Goal: Task Accomplishment & Management: Manage account settings

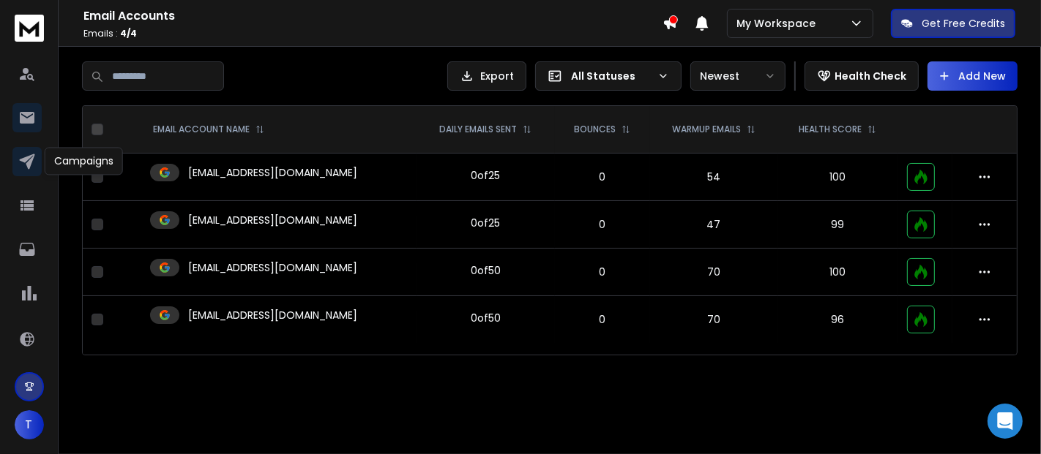
click at [31, 161] on icon at bounding box center [26, 161] width 15 height 15
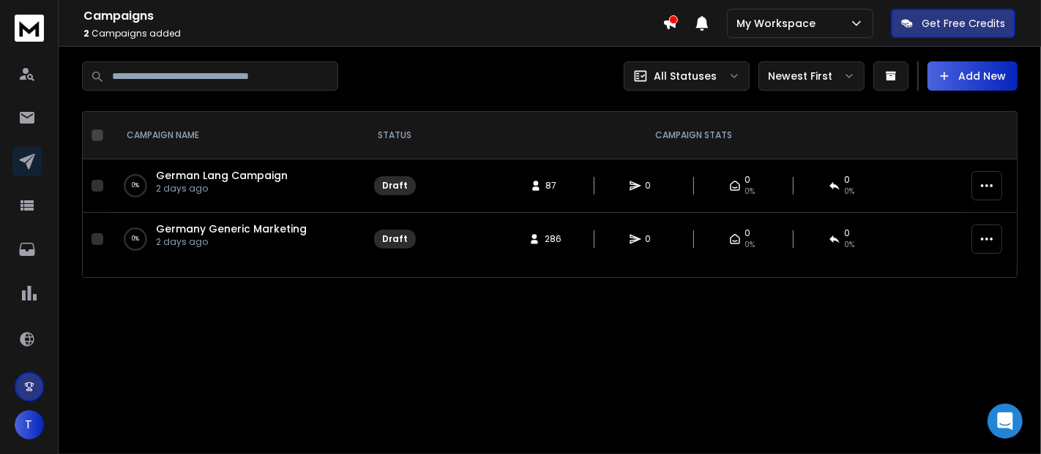
click at [328, 181] on div "0 % German Lang Campaign 2 days ago" at bounding box center [237, 185] width 227 height 35
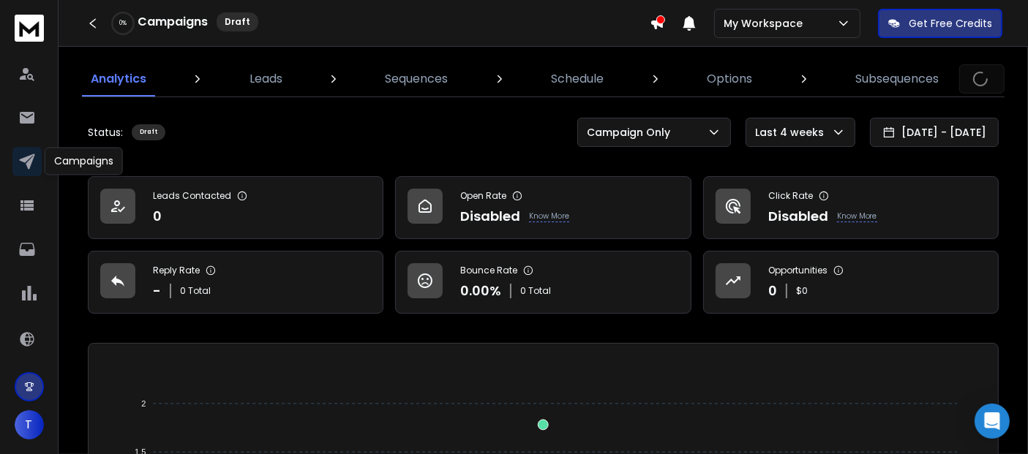
click at [20, 153] on icon at bounding box center [27, 162] width 18 height 18
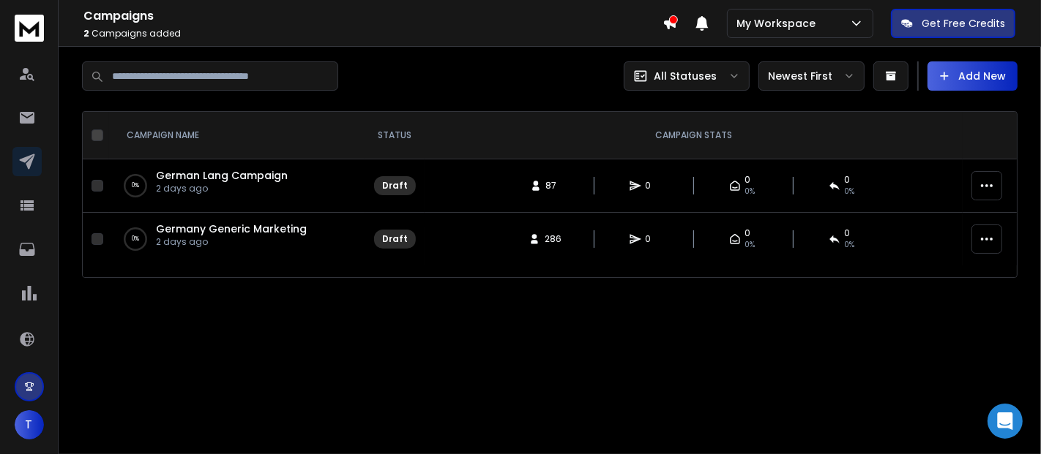
click at [999, 184] on button "button" at bounding box center [986, 185] width 31 height 29
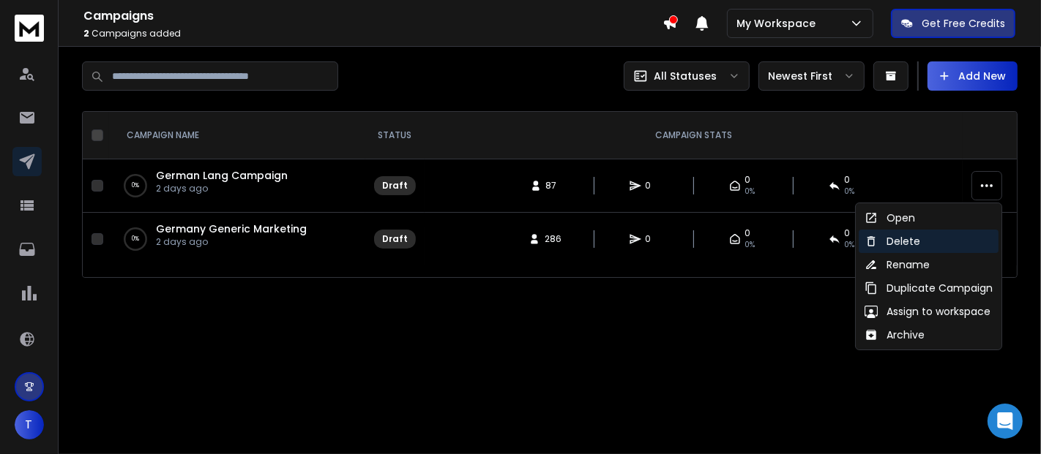
click at [499, 360] on div "Get only verified leads with our AI-powered Lead Finder, starting at $22/mo Try…" at bounding box center [520, 227] width 1041 height 454
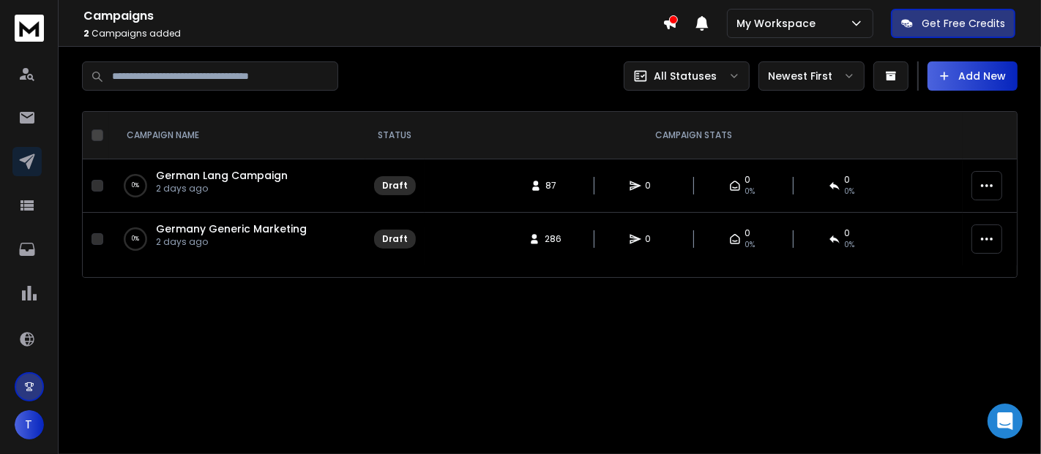
click at [177, 172] on span "German Lang Campaign" at bounding box center [222, 175] width 132 height 15
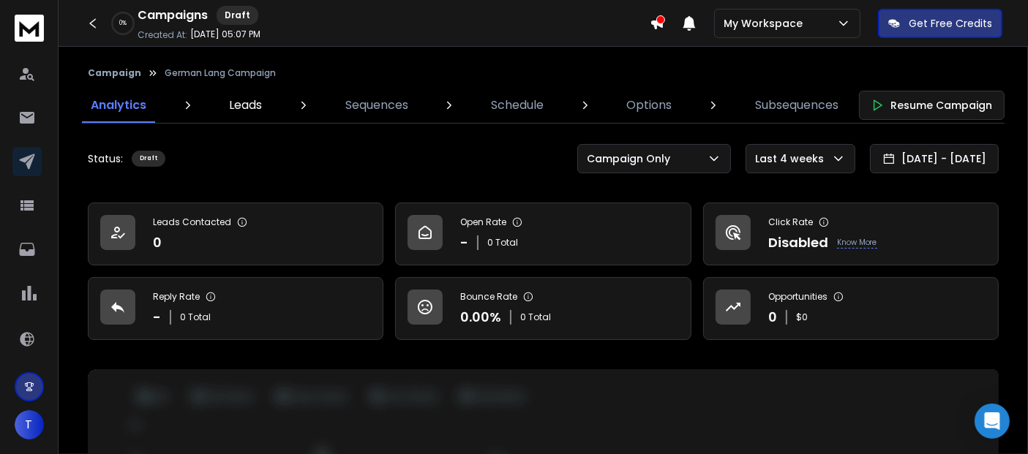
click at [256, 108] on p "Leads" at bounding box center [245, 106] width 33 height 18
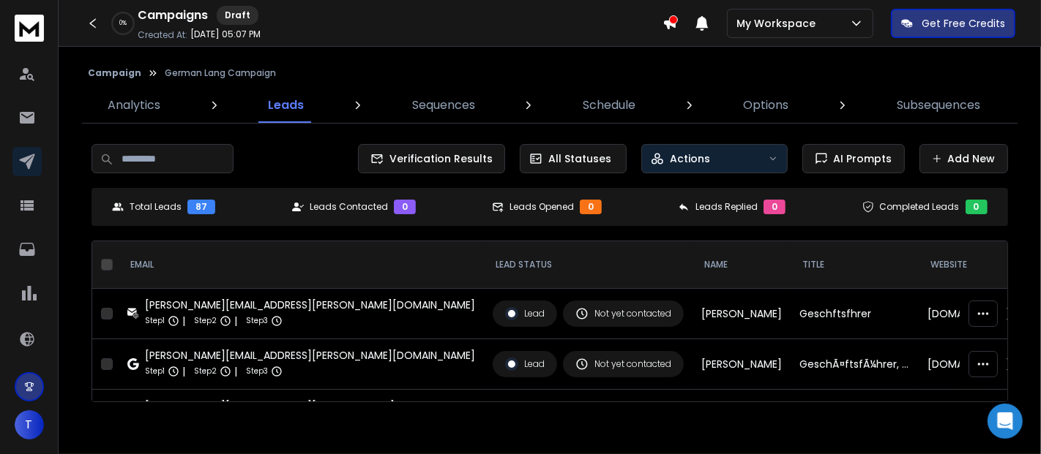
click at [786, 158] on button "Actions" at bounding box center [714, 158] width 146 height 29
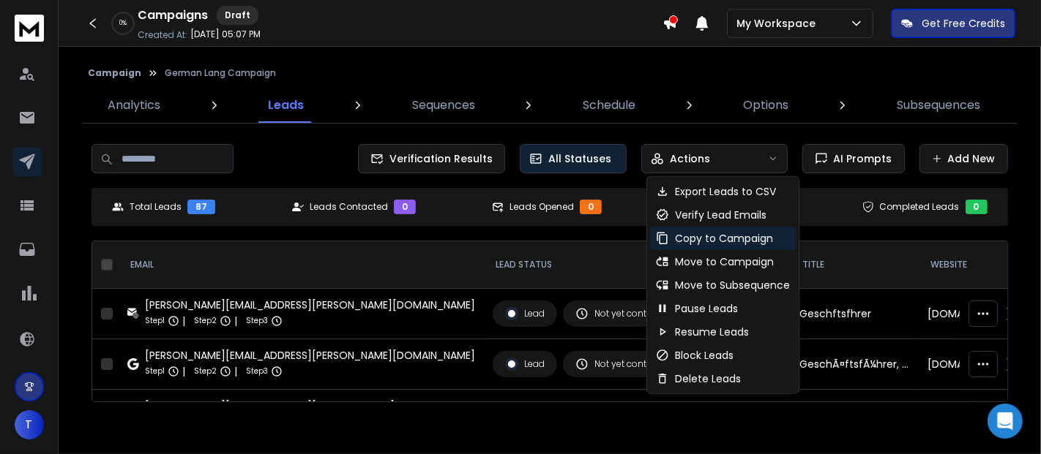
click at [607, 170] on button "All Statuses" at bounding box center [573, 158] width 107 height 29
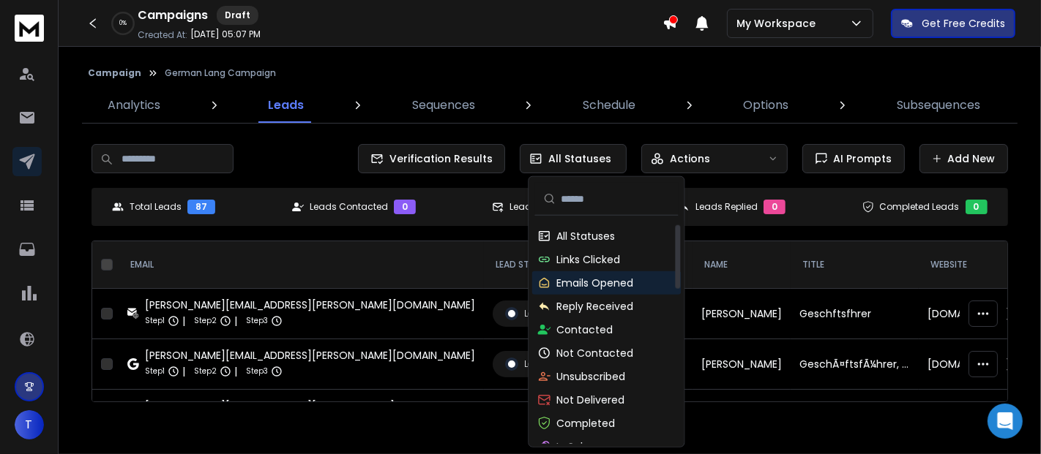
click at [616, 287] on p "Emails Opened" at bounding box center [594, 283] width 77 height 15
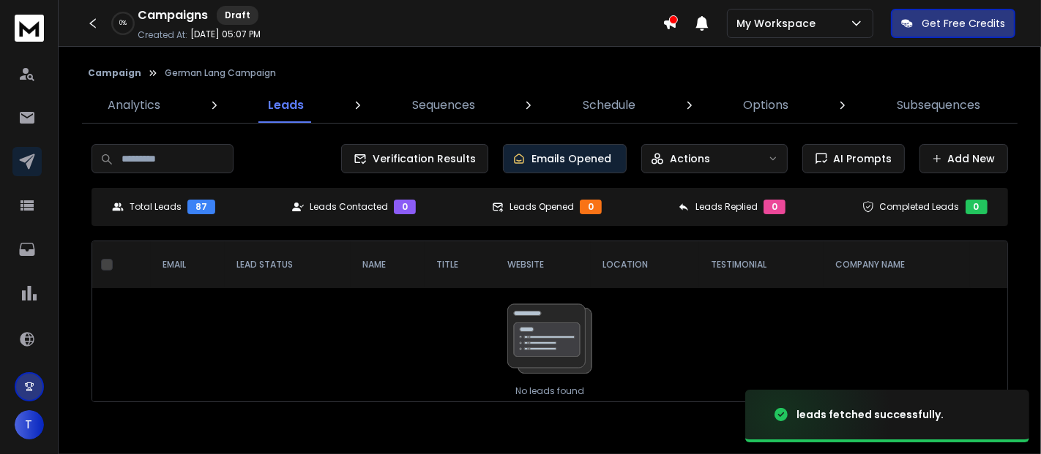
click at [571, 166] on button "Emails Opened" at bounding box center [565, 158] width 124 height 29
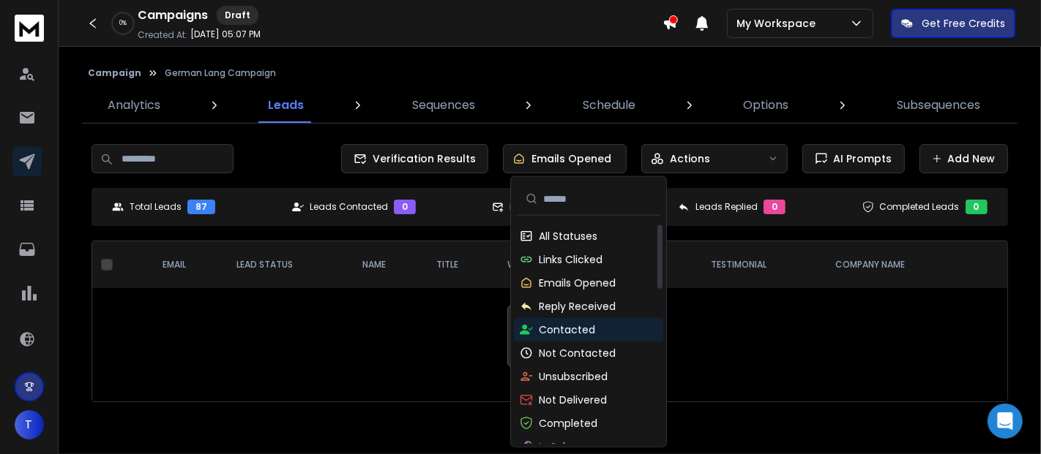
click at [608, 338] on div "Contacted" at bounding box center [588, 329] width 149 height 23
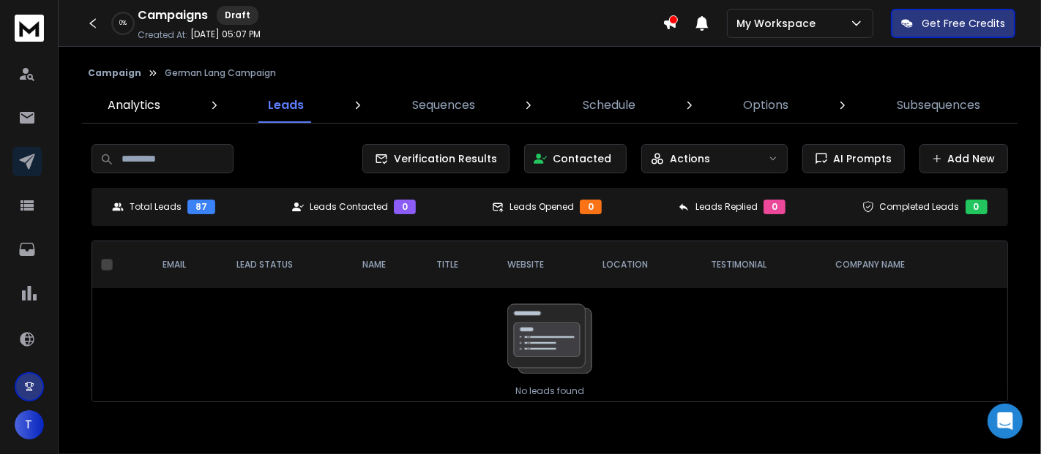
click at [157, 118] on link "Analytics" at bounding box center [134, 105] width 70 height 35
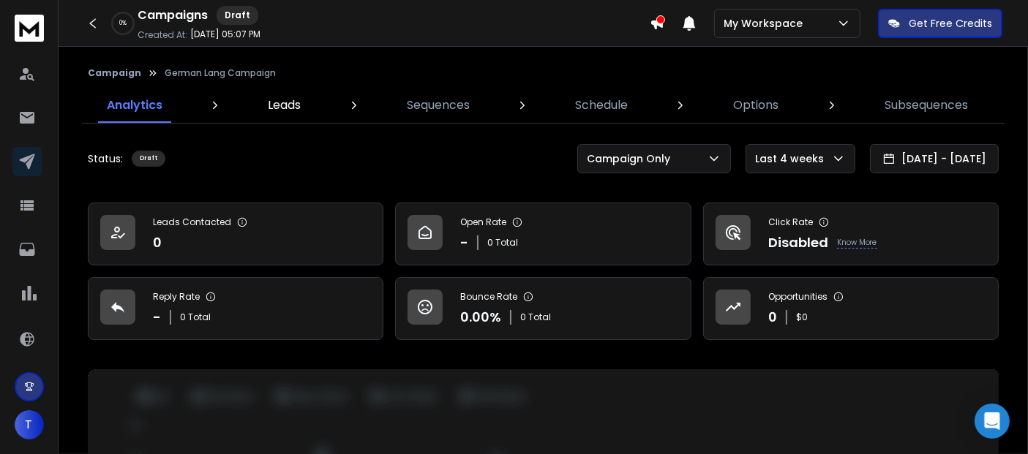
click at [268, 103] on p "Leads" at bounding box center [284, 106] width 33 height 18
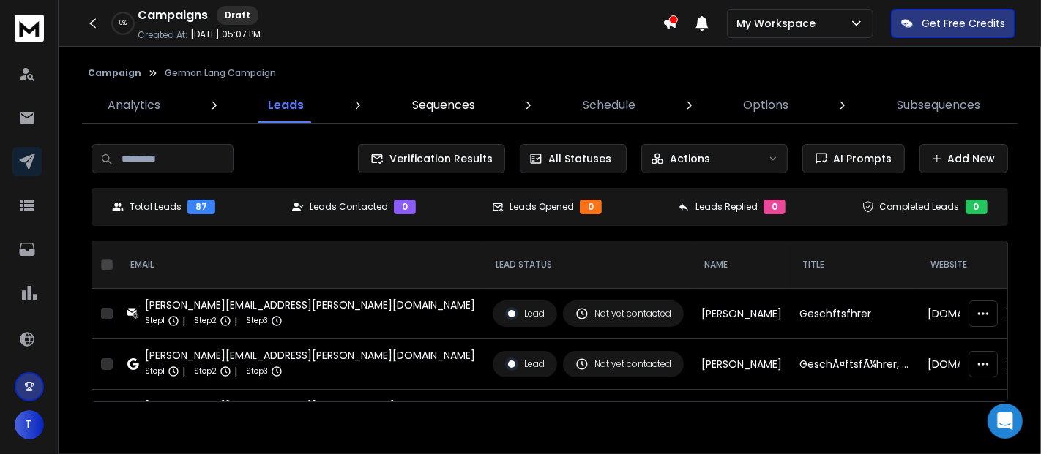
click at [464, 106] on p "Sequences" at bounding box center [443, 106] width 63 height 18
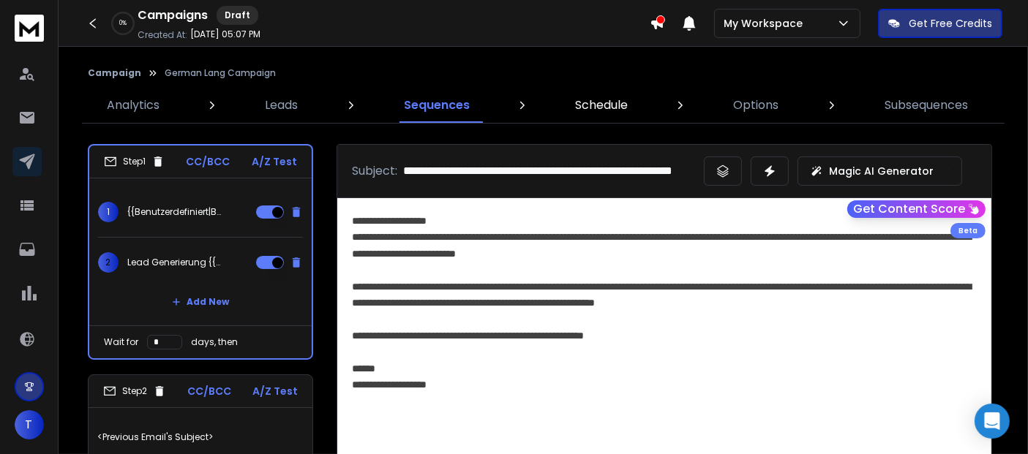
click at [602, 92] on link "Schedule" at bounding box center [601, 105] width 70 height 35
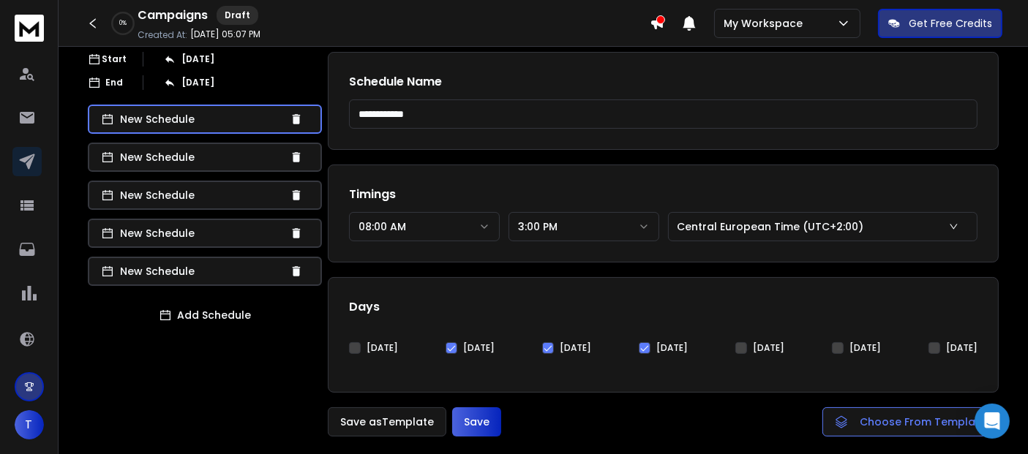
scroll to position [93, 0]
click at [468, 407] on button "Save" at bounding box center [476, 421] width 49 height 29
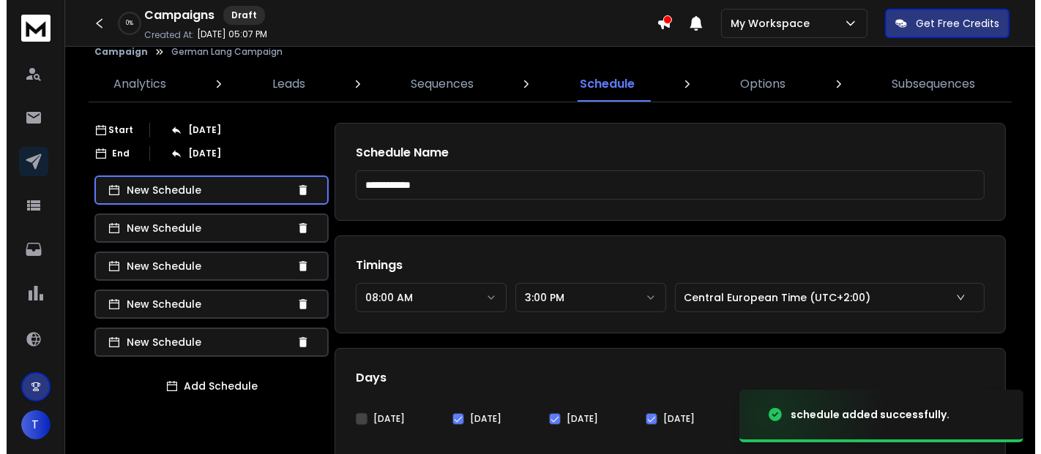
scroll to position [0, 0]
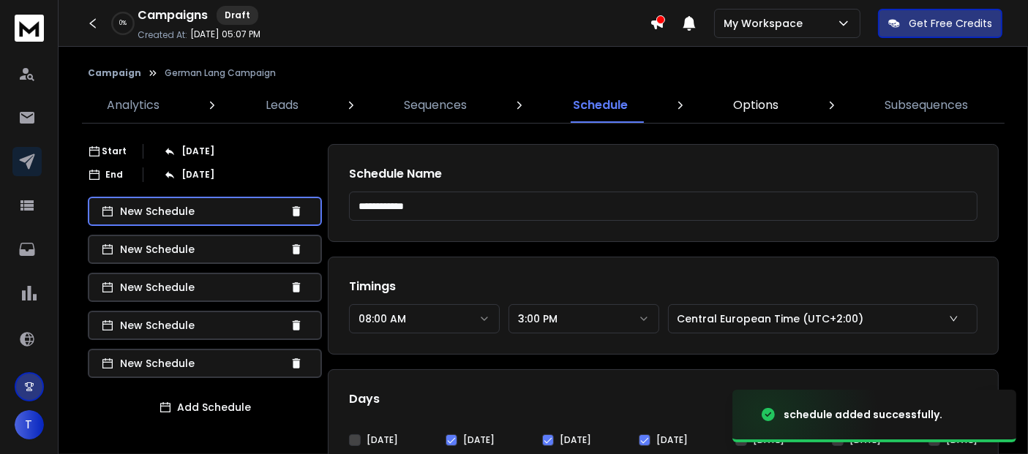
click at [784, 102] on link "Options" at bounding box center [755, 105] width 63 height 35
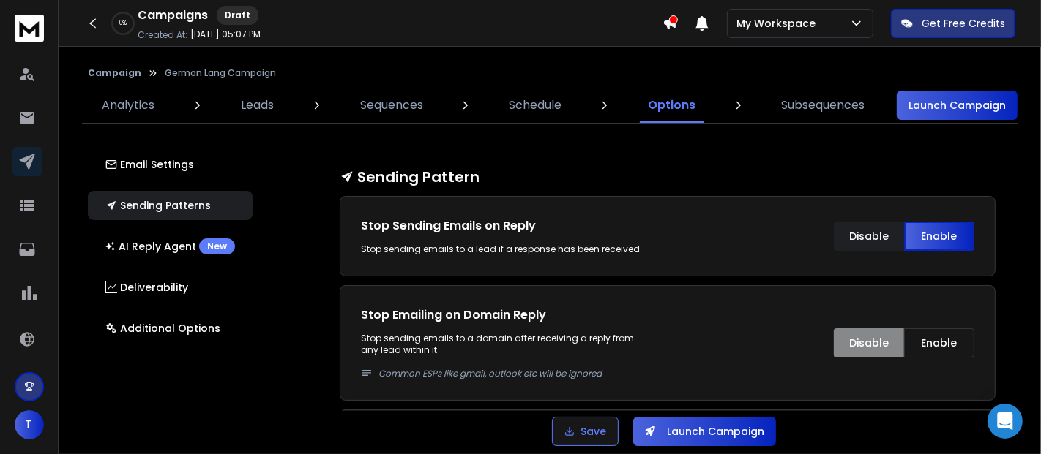
scroll to position [406, 0]
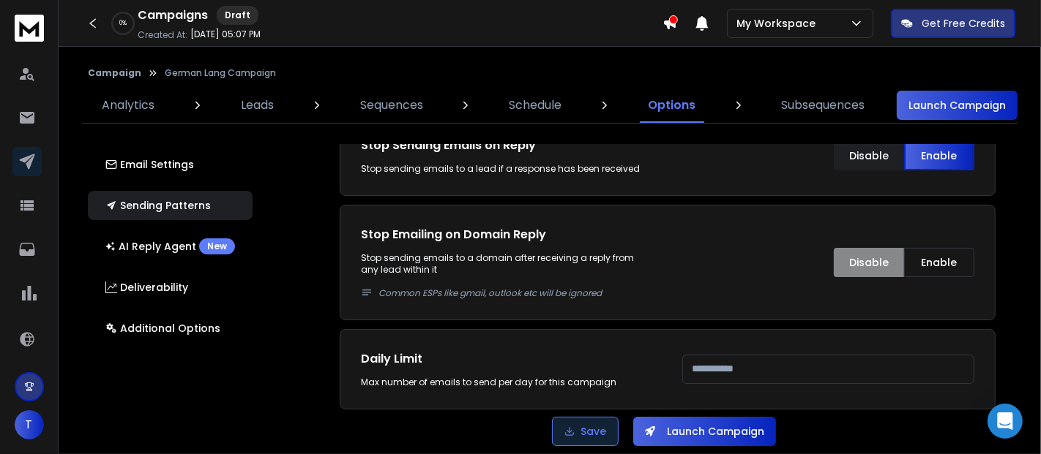
click at [563, 425] on button "Save" at bounding box center [585, 431] width 67 height 29
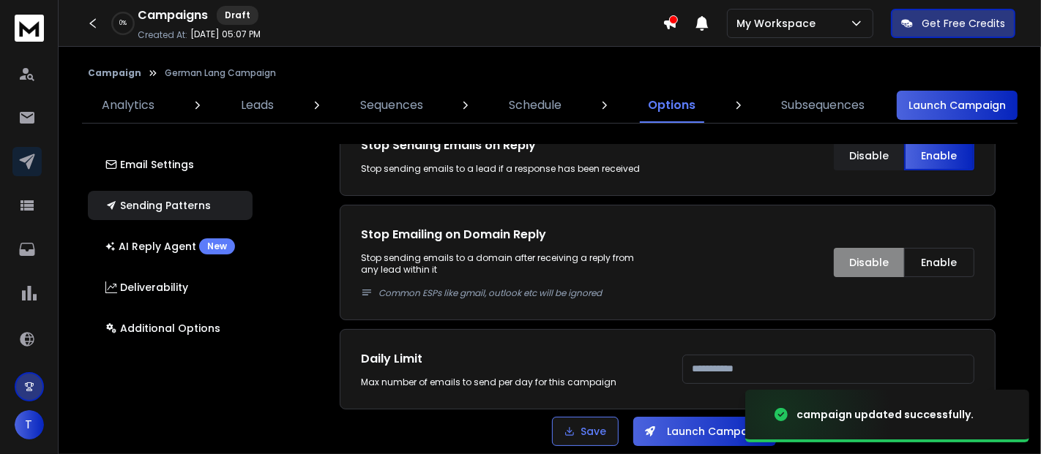
click at [997, 97] on button "Launch Campaign" at bounding box center [956, 105] width 121 height 29
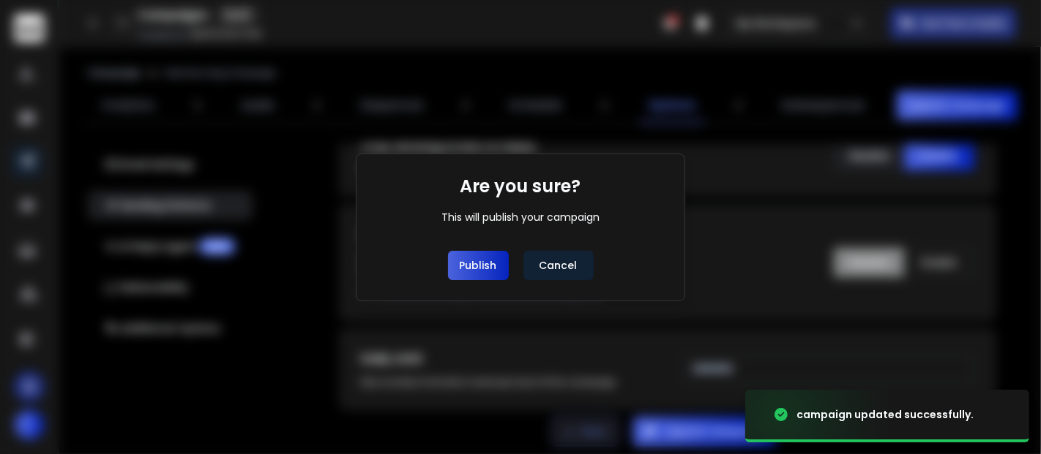
click at [489, 257] on button "Publish" at bounding box center [478, 265] width 61 height 29
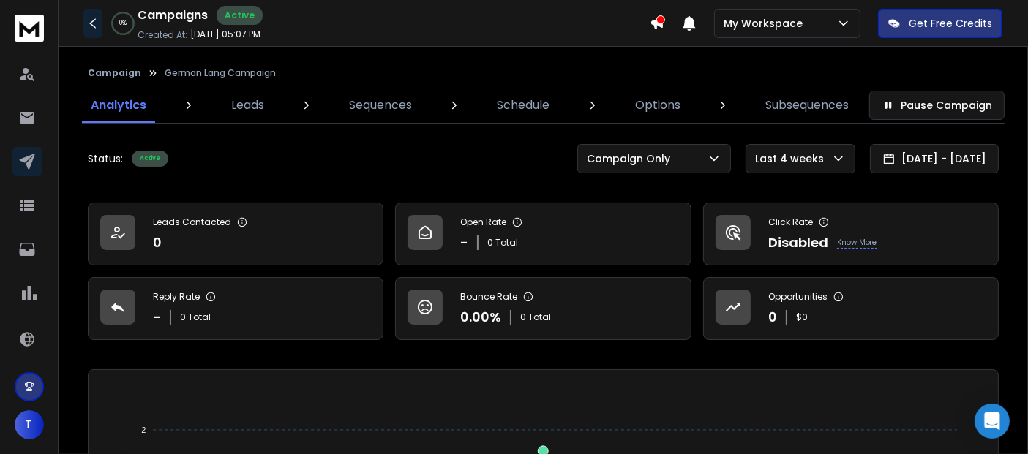
click at [96, 30] on button at bounding box center [92, 23] width 19 height 29
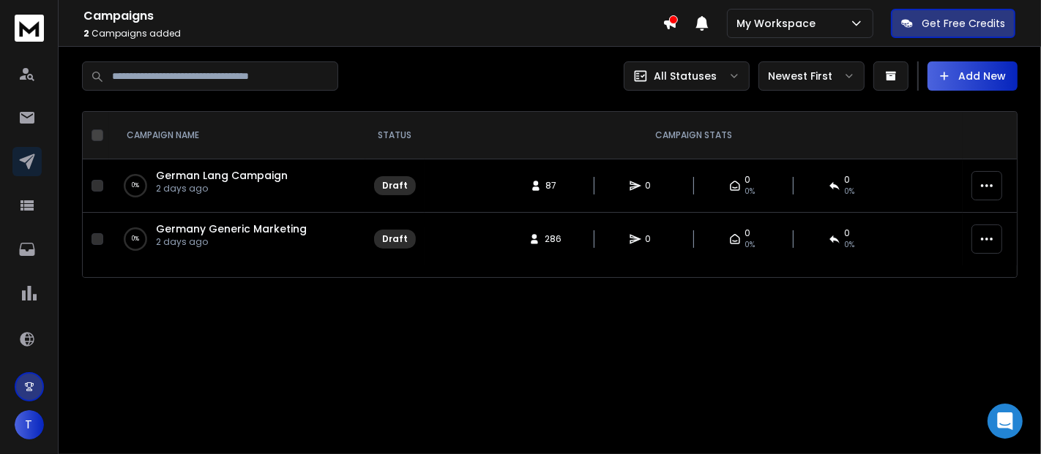
click at [267, 231] on span "Germany Generic Marketing" at bounding box center [231, 229] width 151 height 15
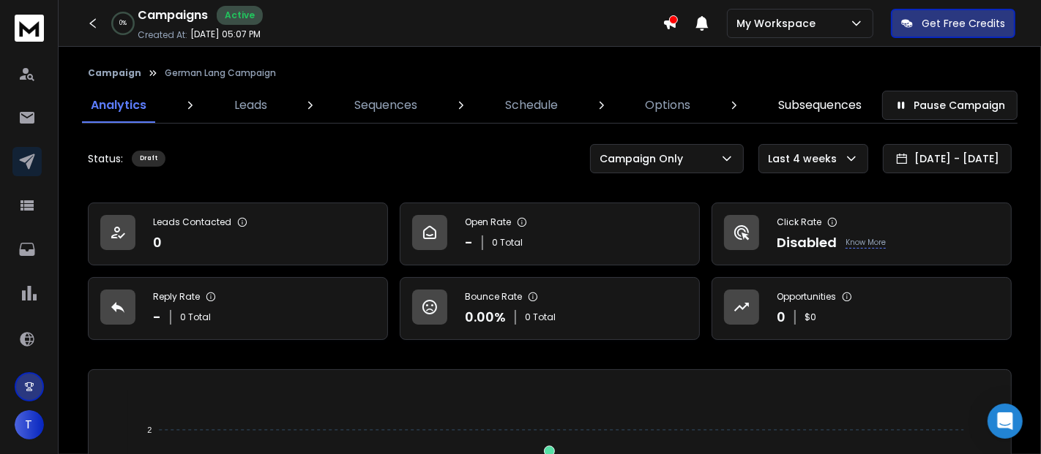
click at [840, 101] on p "Subsequences" at bounding box center [819, 106] width 83 height 18
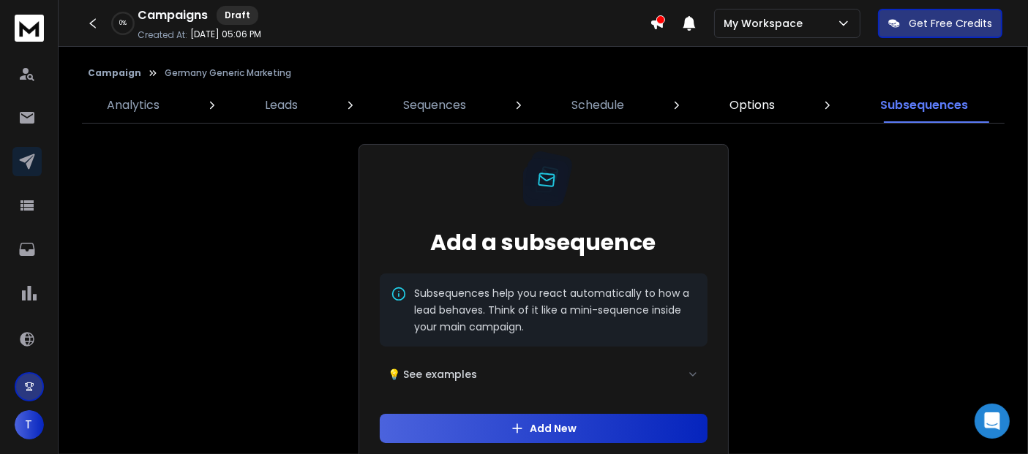
click at [757, 94] on link "Options" at bounding box center [752, 105] width 63 height 35
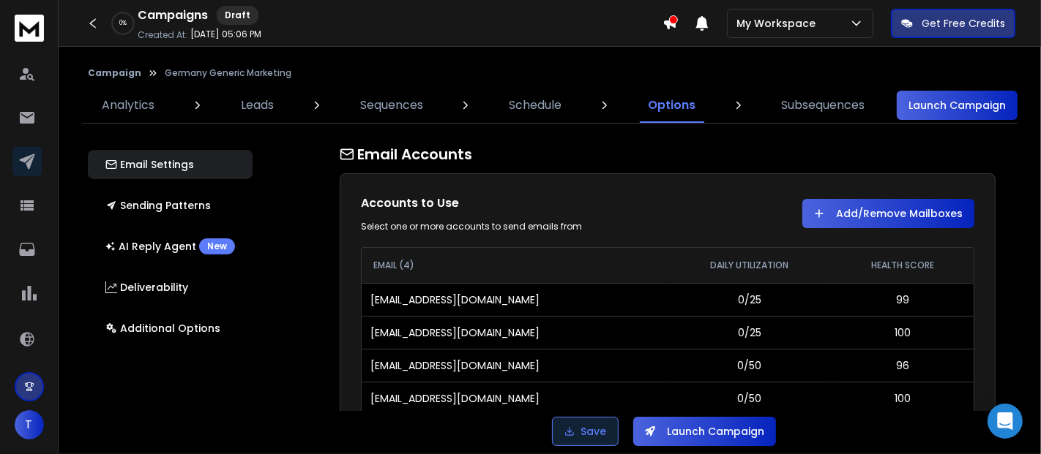
click at [591, 432] on button "Save" at bounding box center [585, 431] width 67 height 29
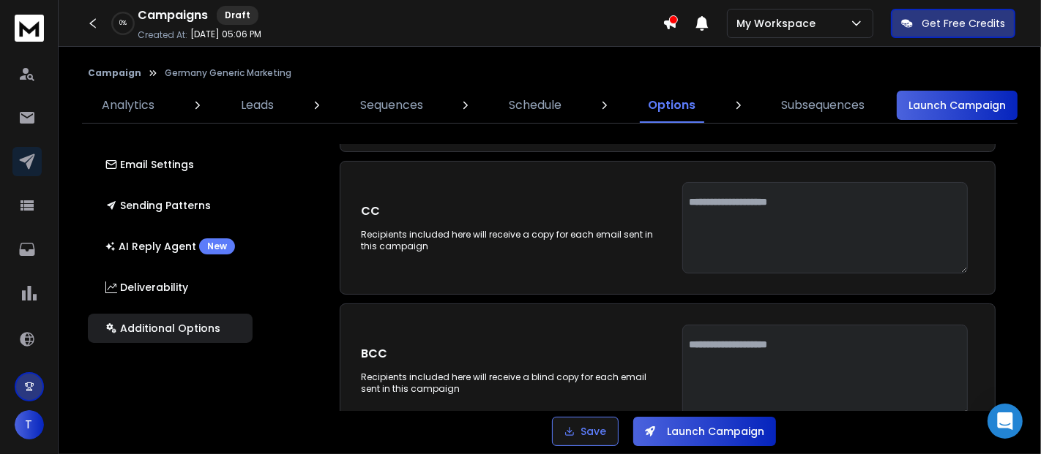
scroll to position [2874, 0]
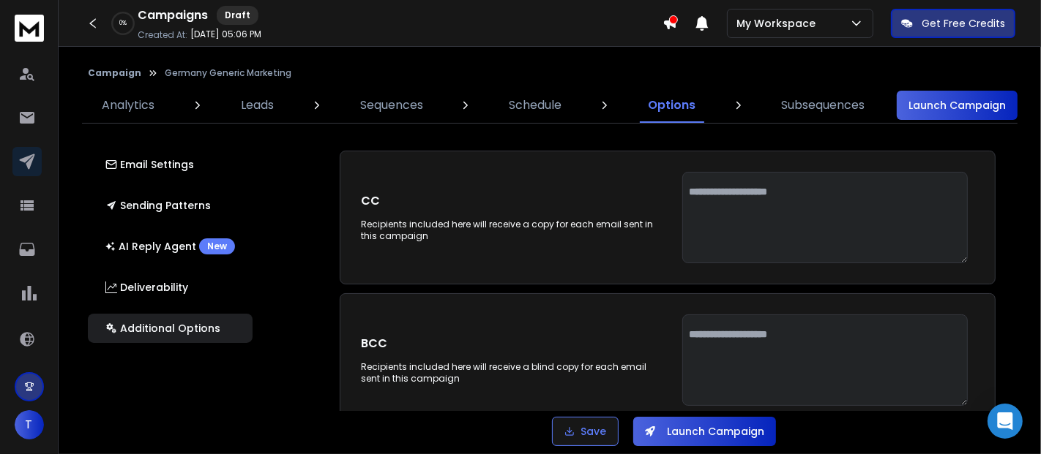
click at [945, 108] on button "Launch Campaign" at bounding box center [956, 105] width 121 height 29
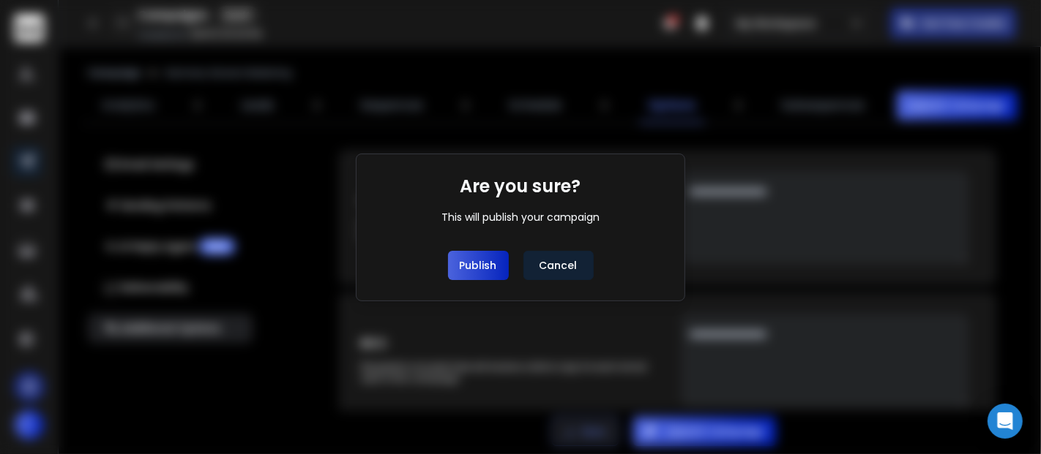
click at [476, 264] on button "Publish" at bounding box center [478, 265] width 61 height 29
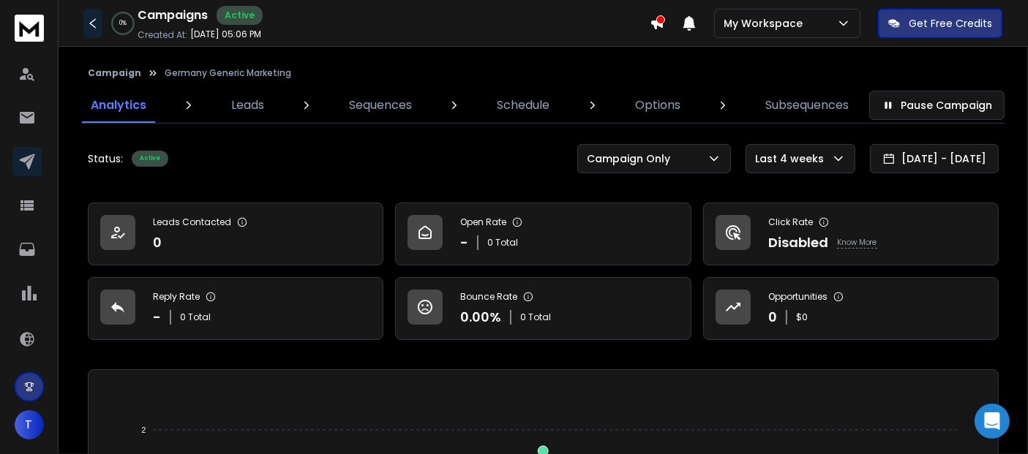
click at [91, 18] on icon at bounding box center [92, 23] width 13 height 13
